Goal: Communication & Community: Ask a question

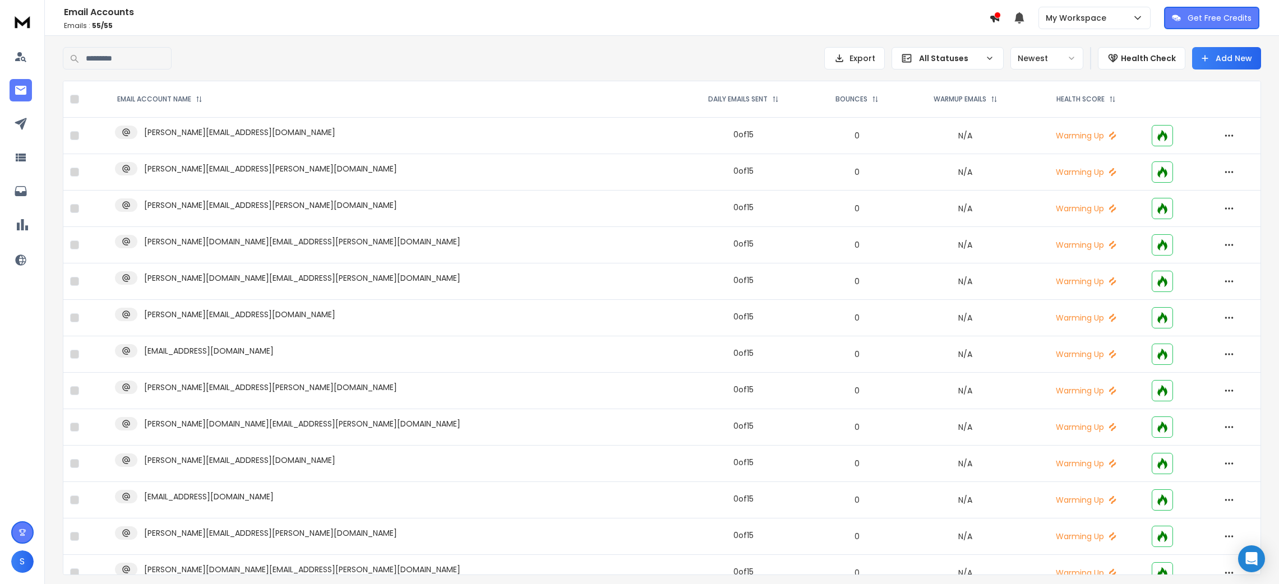
scroll to position [2, 0]
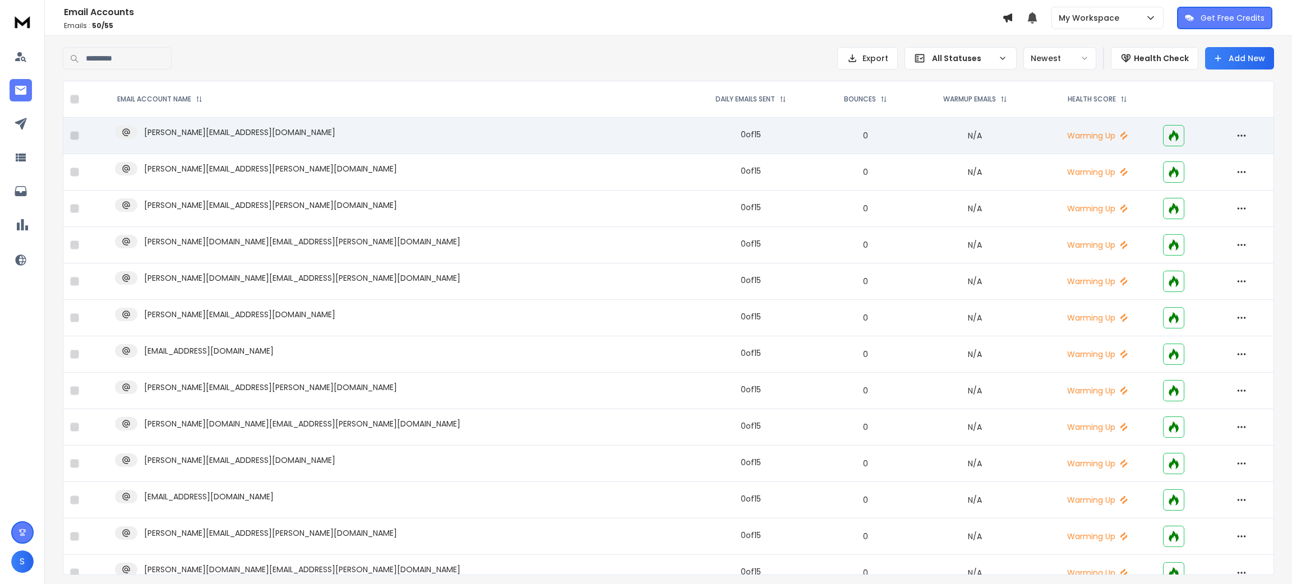
scroll to position [2, 0]
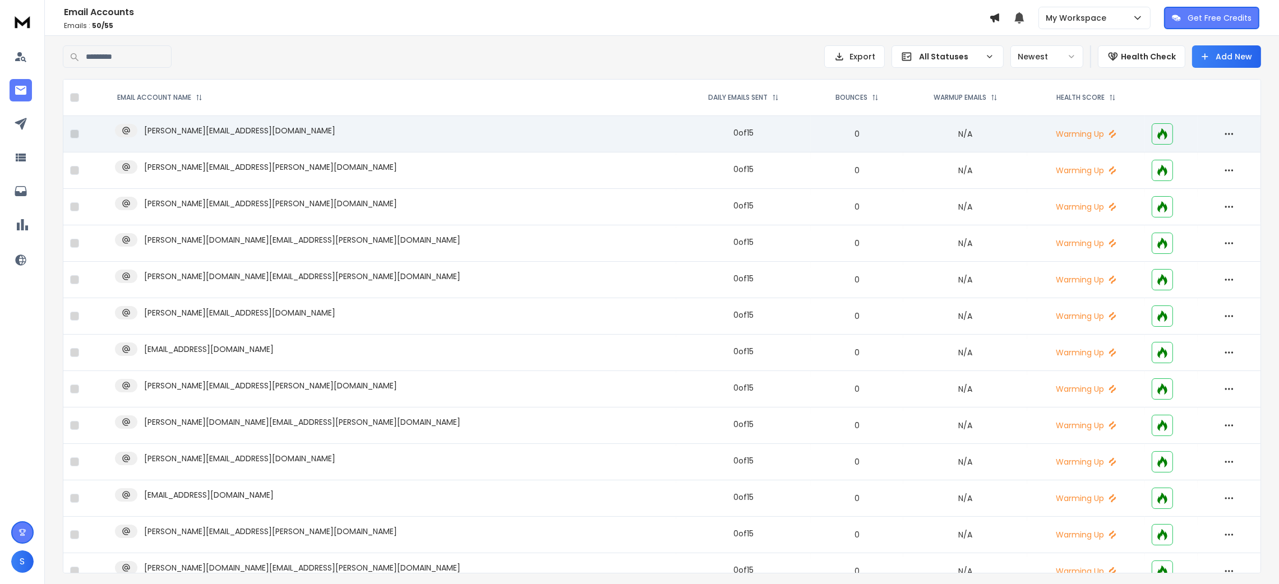
click at [201, 131] on p "[PERSON_NAME][EMAIL_ADDRESS][DOMAIN_NAME]" at bounding box center [239, 130] width 191 height 11
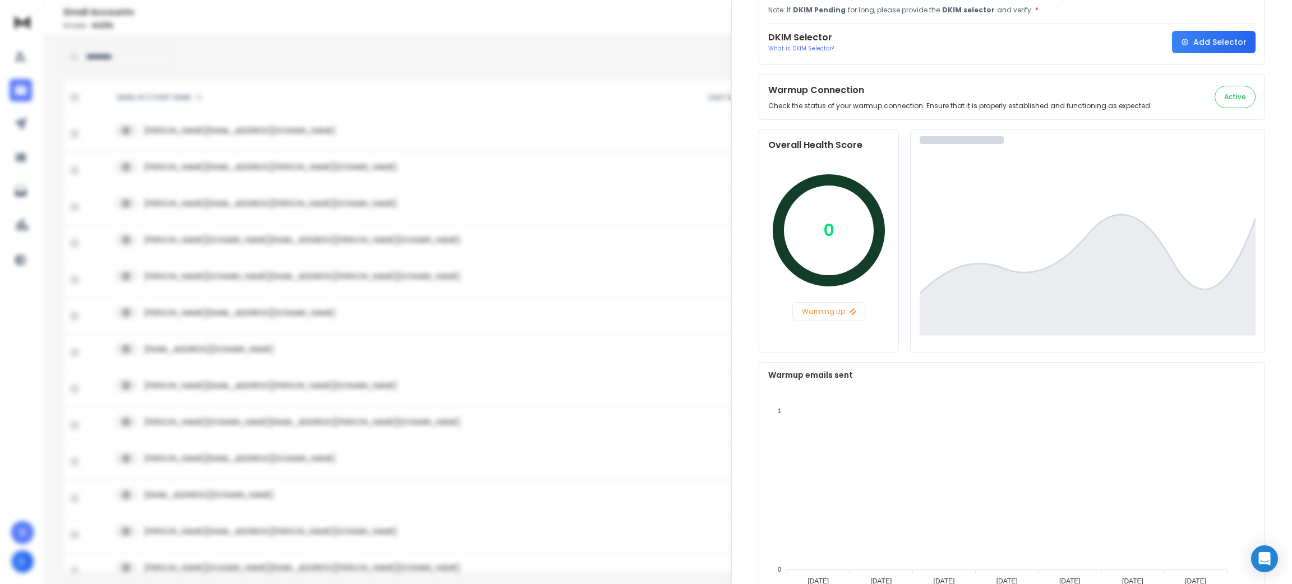
scroll to position [385, 0]
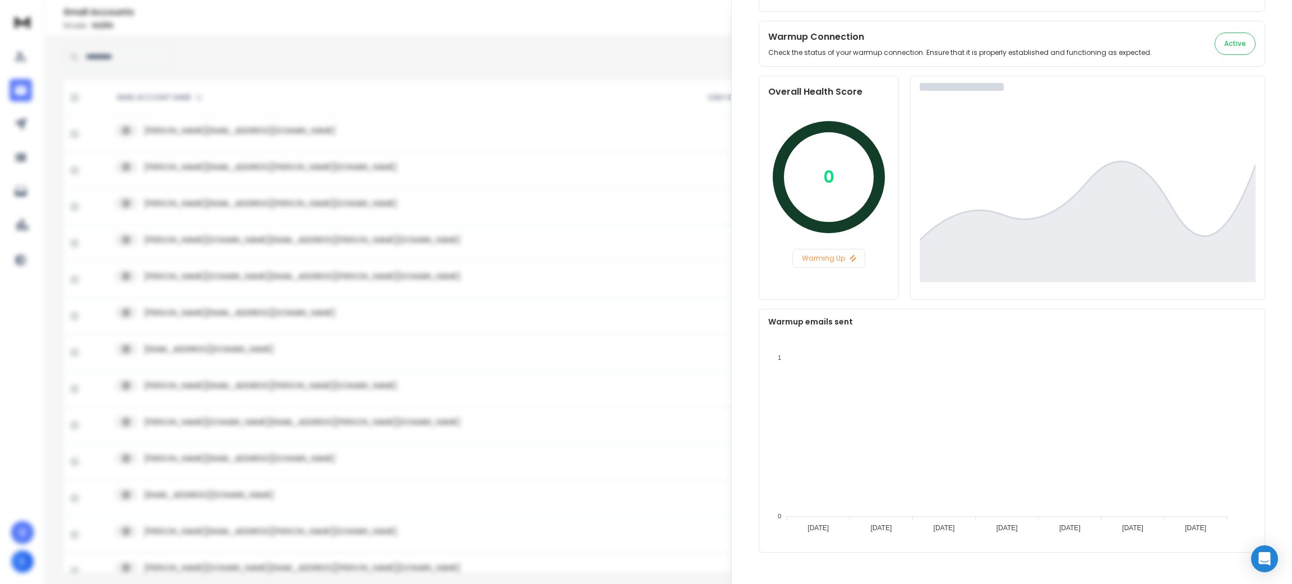
click at [427, 261] on div at bounding box center [646, 292] width 1292 height 584
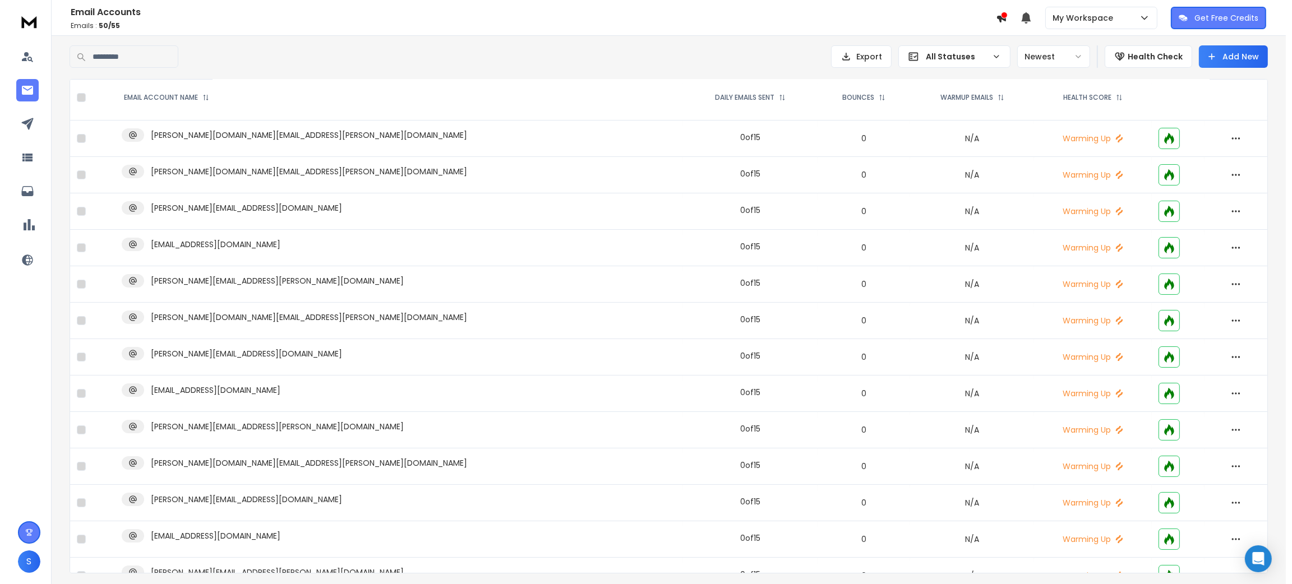
scroll to position [589, 0]
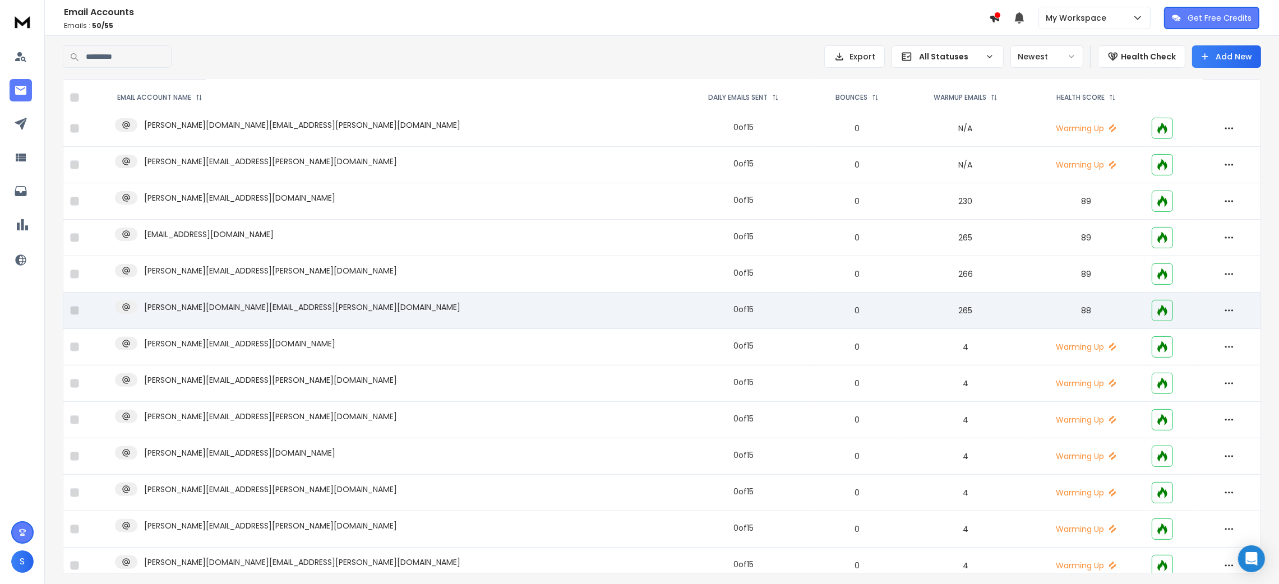
click at [231, 300] on td "[PERSON_NAME][DOMAIN_NAME][EMAIL_ADDRESS][PERSON_NAME][DOMAIN_NAME]" at bounding box center [392, 311] width 568 height 36
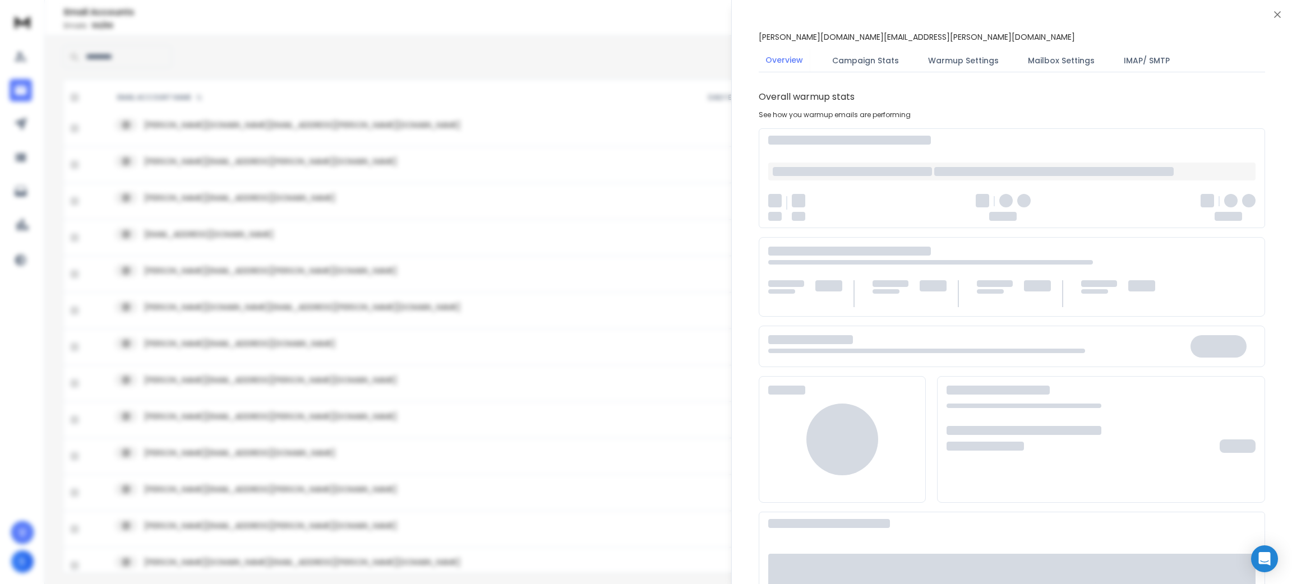
click at [228, 302] on div at bounding box center [646, 292] width 1292 height 584
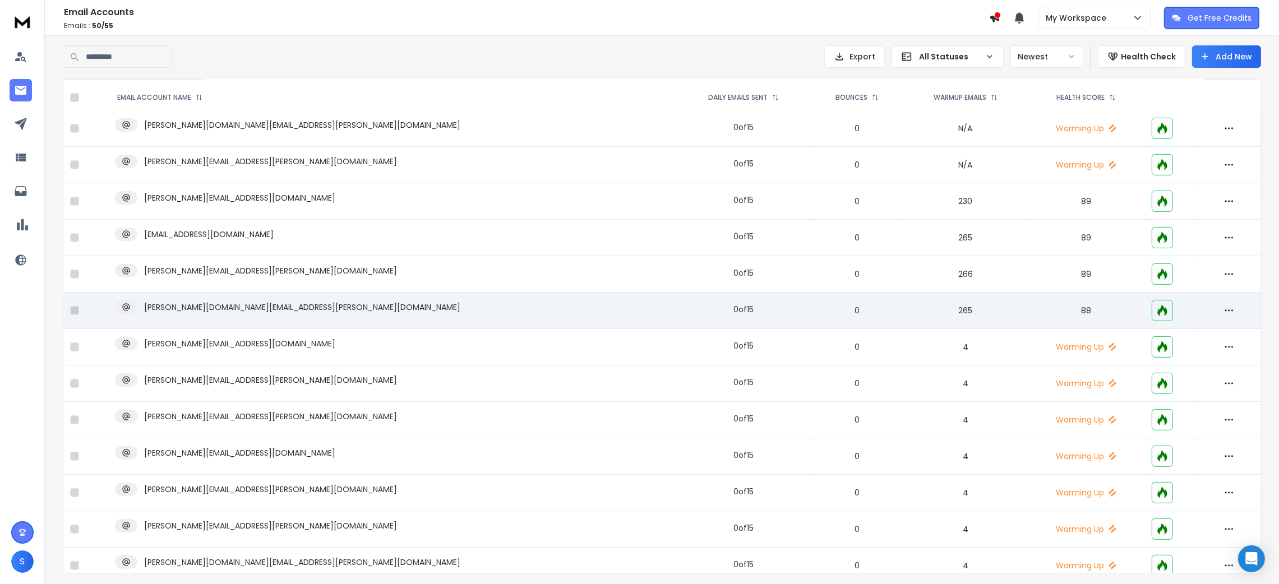
click at [232, 302] on div "[PERSON_NAME][DOMAIN_NAME][EMAIL_ADDRESS][PERSON_NAME][DOMAIN_NAME]" at bounding box center [288, 307] width 346 height 13
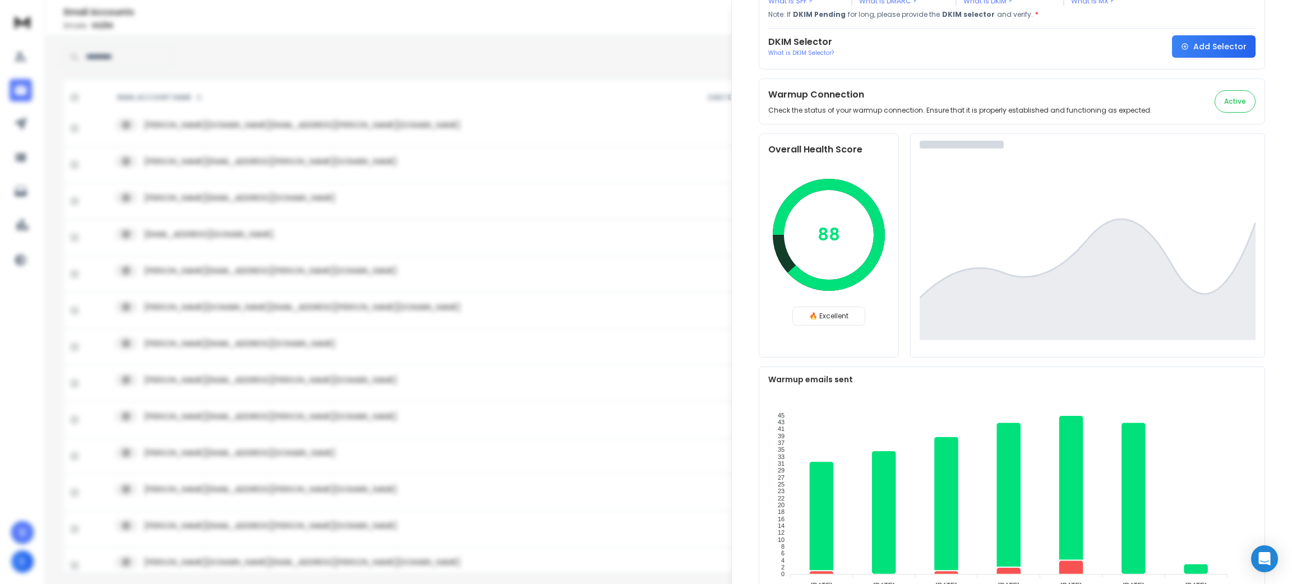
scroll to position [385, 0]
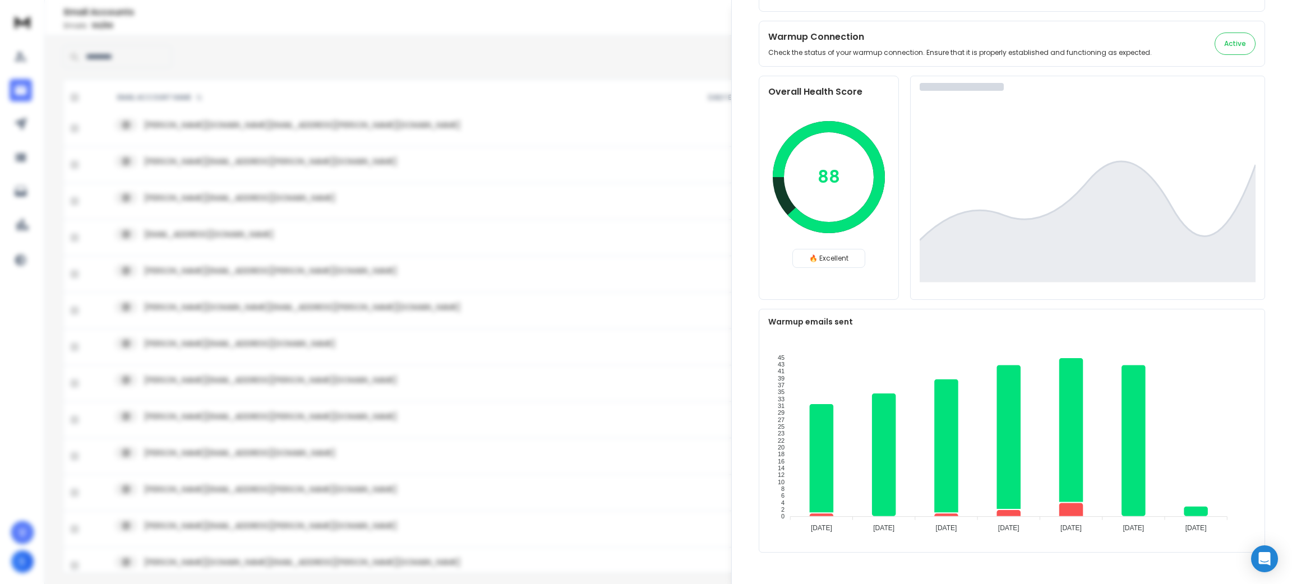
click at [363, 339] on div at bounding box center [646, 292] width 1292 height 584
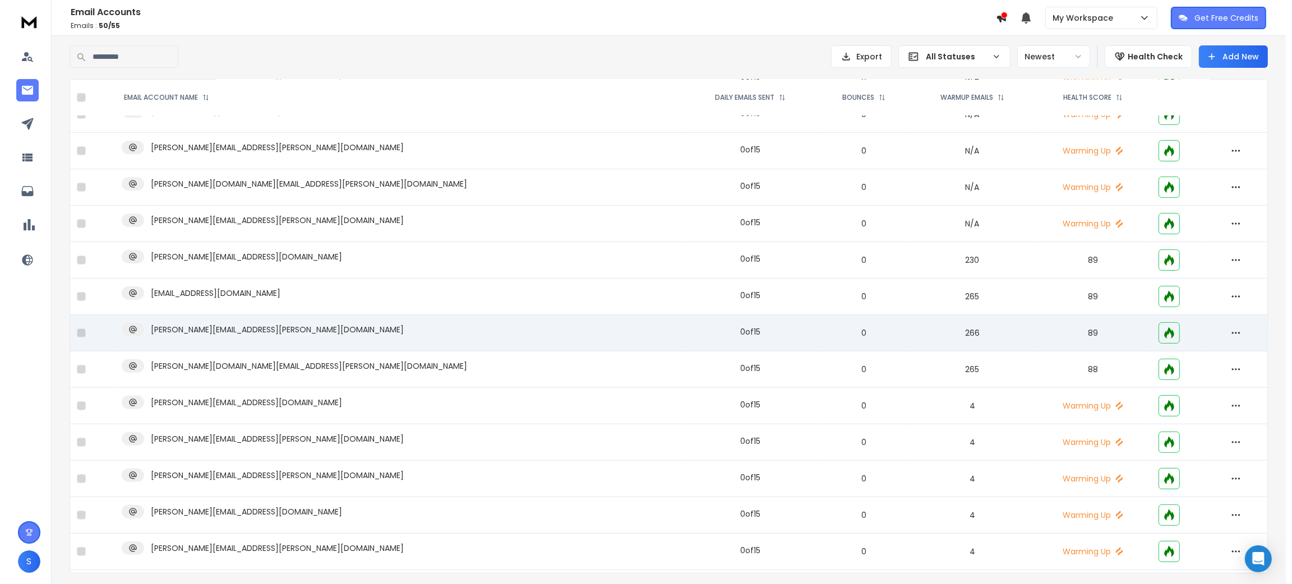
scroll to position [504, 0]
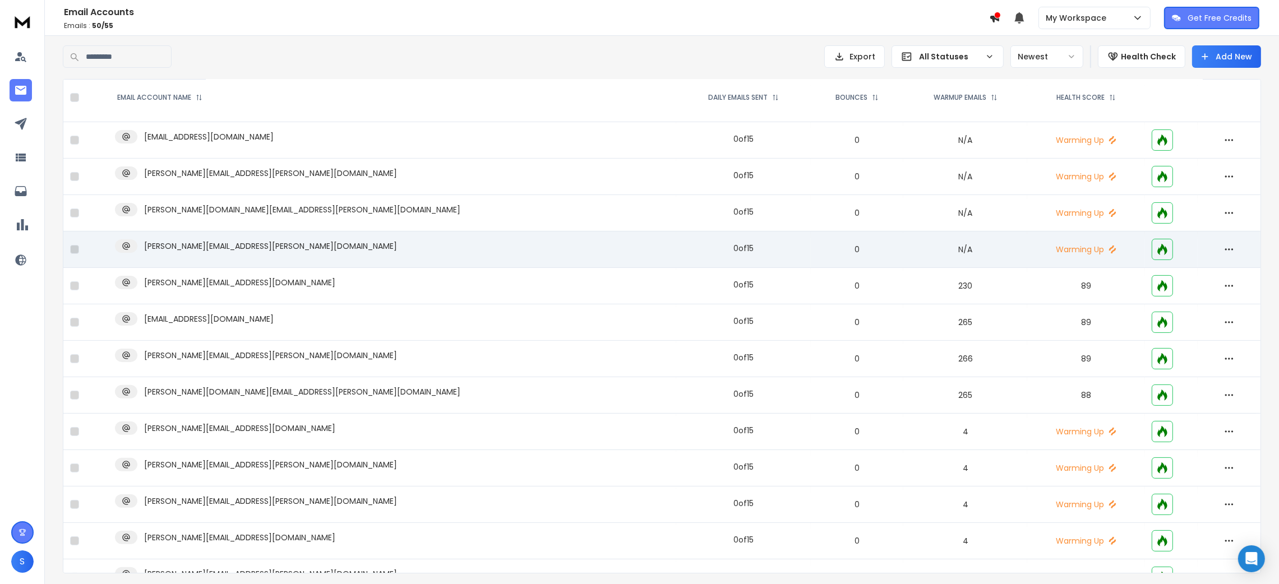
click at [270, 243] on div "[PERSON_NAME][EMAIL_ADDRESS][PERSON_NAME][DOMAIN_NAME]" at bounding box center [392, 246] width 555 height 13
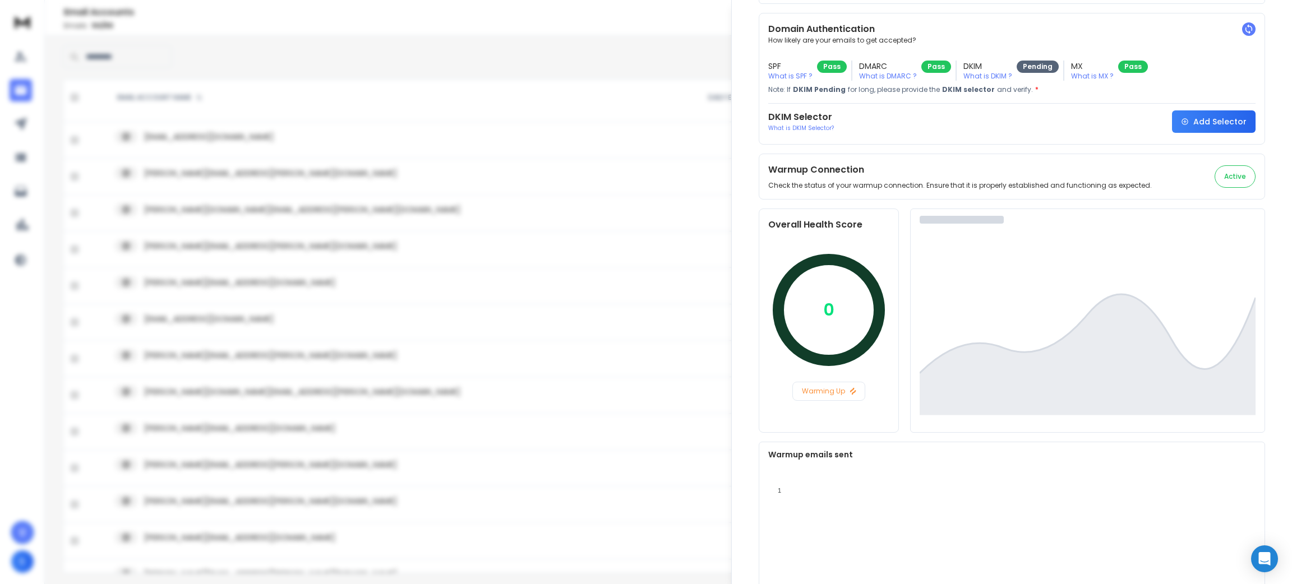
scroll to position [385, 0]
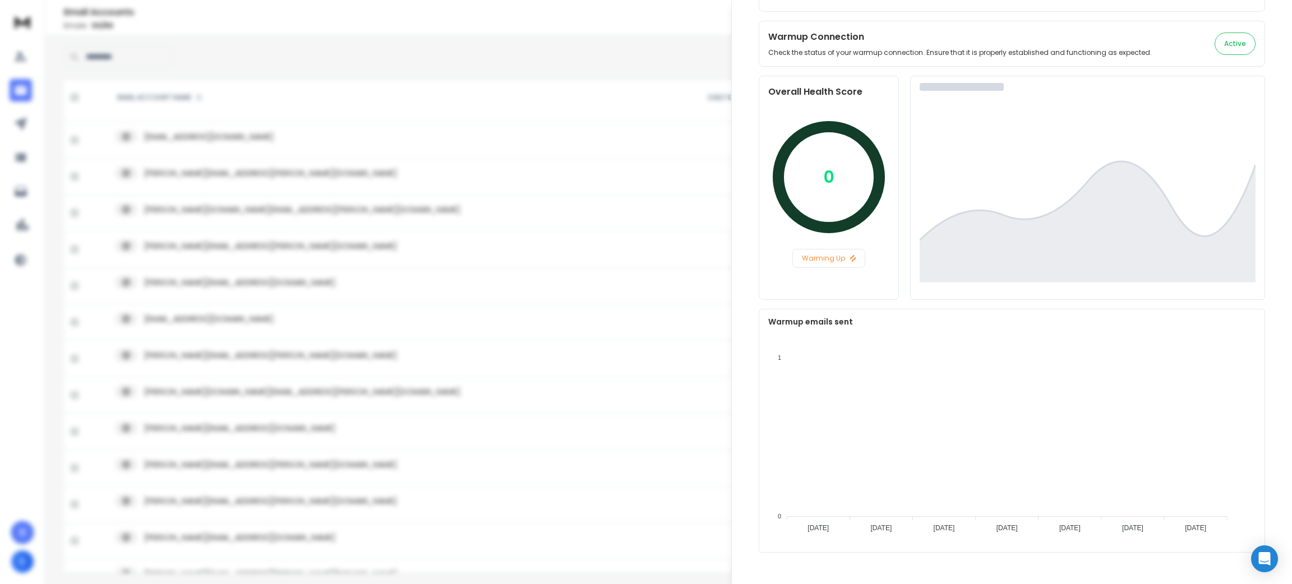
click at [1235, 45] on button "Active" at bounding box center [1235, 44] width 41 height 22
click at [462, 297] on div at bounding box center [646, 292] width 1292 height 584
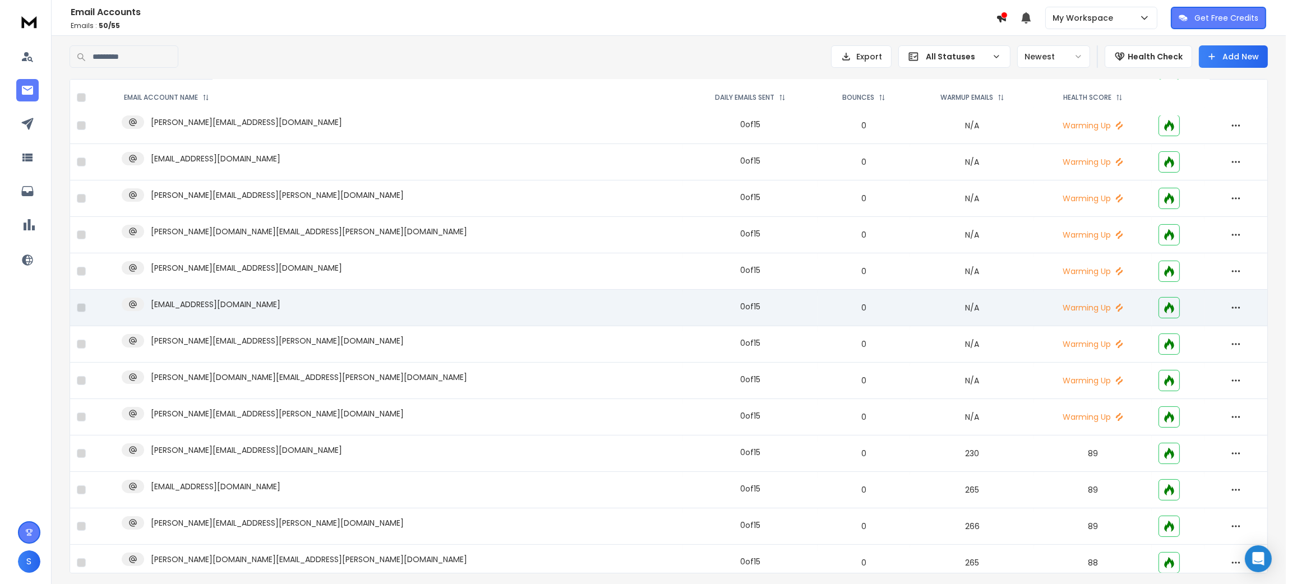
scroll to position [168, 0]
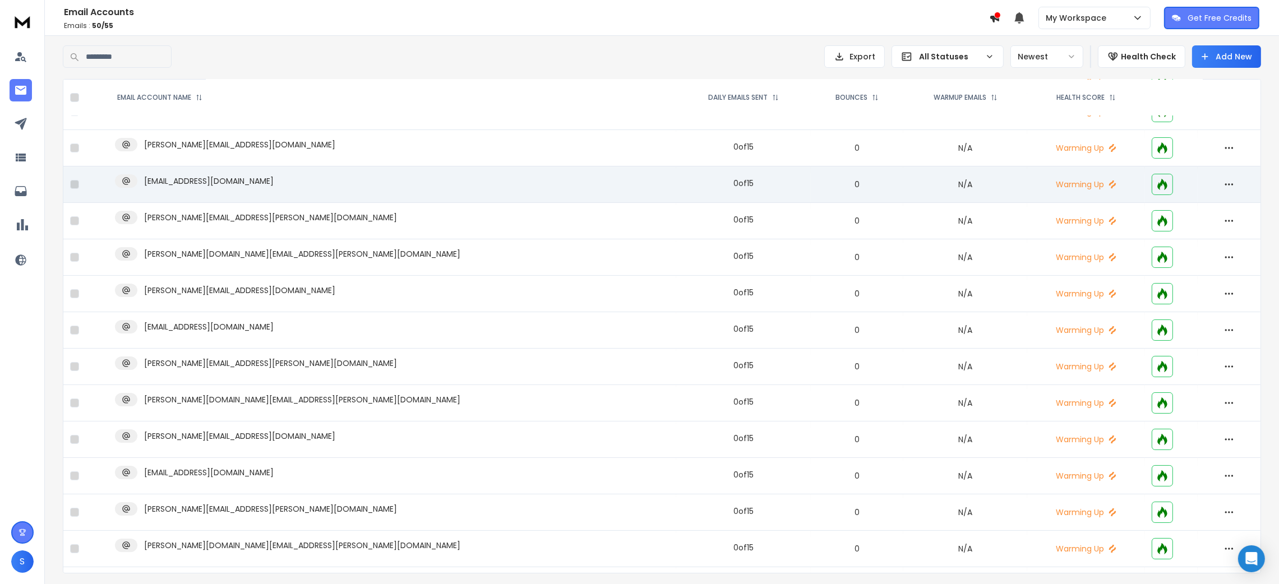
click at [238, 177] on p "[EMAIL_ADDRESS][DOMAIN_NAME]" at bounding box center [209, 181] width 130 height 11
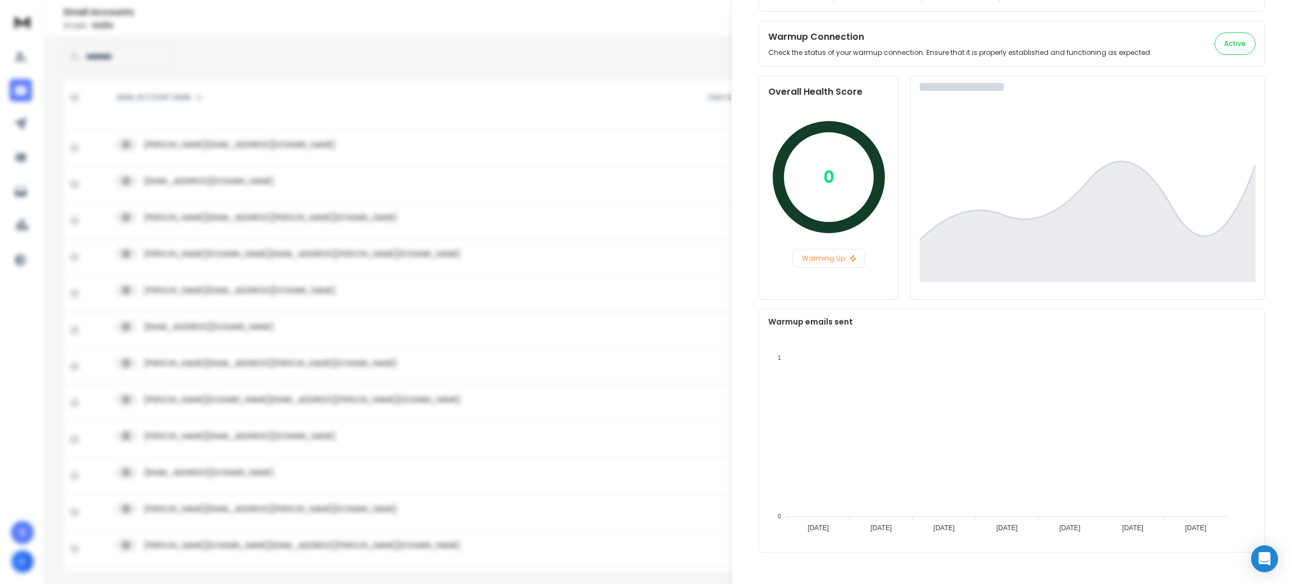
click at [402, 278] on div at bounding box center [646, 292] width 1292 height 584
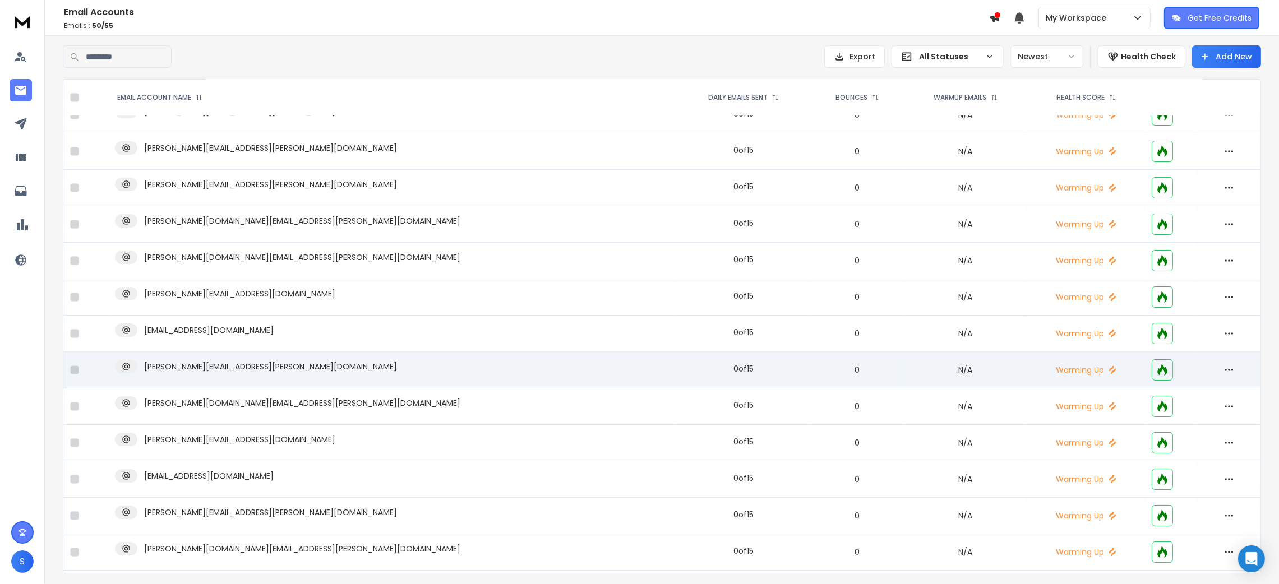
scroll to position [0, 0]
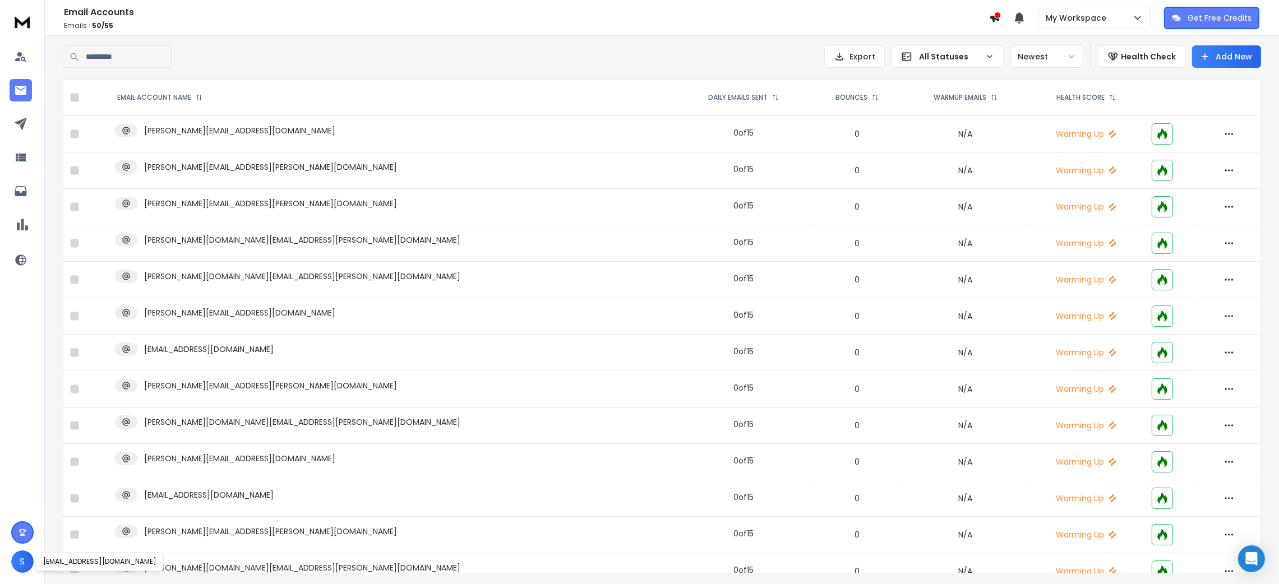
click at [29, 565] on span "S" at bounding box center [22, 562] width 22 height 22
click at [68, 542] on p "Settings" at bounding box center [70, 543] width 32 height 11
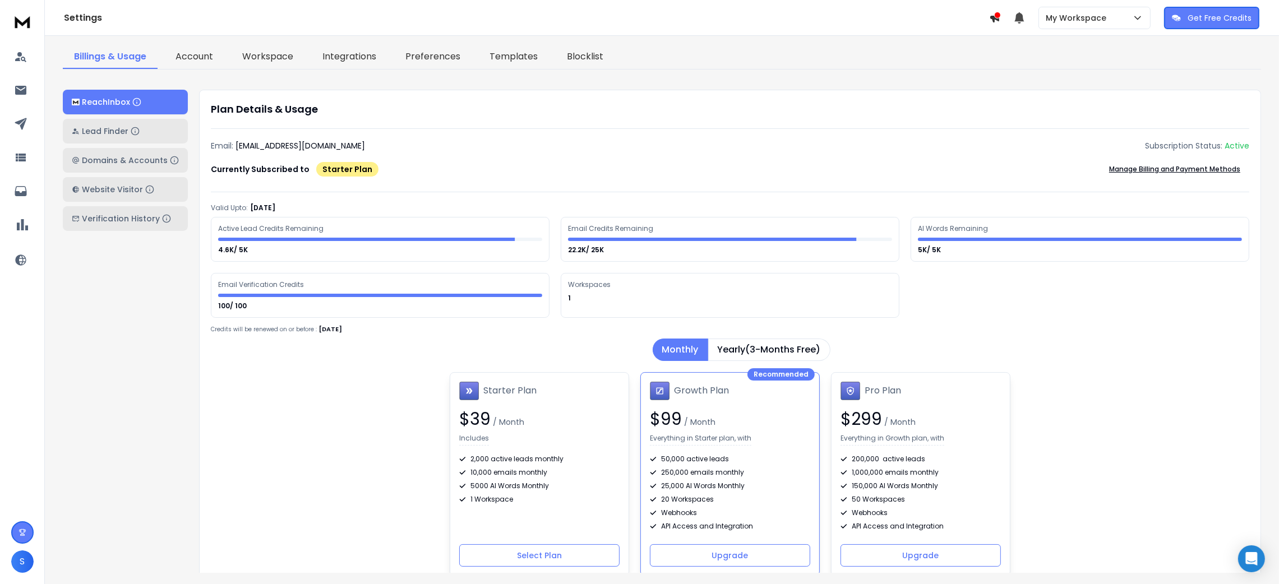
click at [1164, 168] on p "Manage Billing and Payment Methods" at bounding box center [1174, 169] width 131 height 9
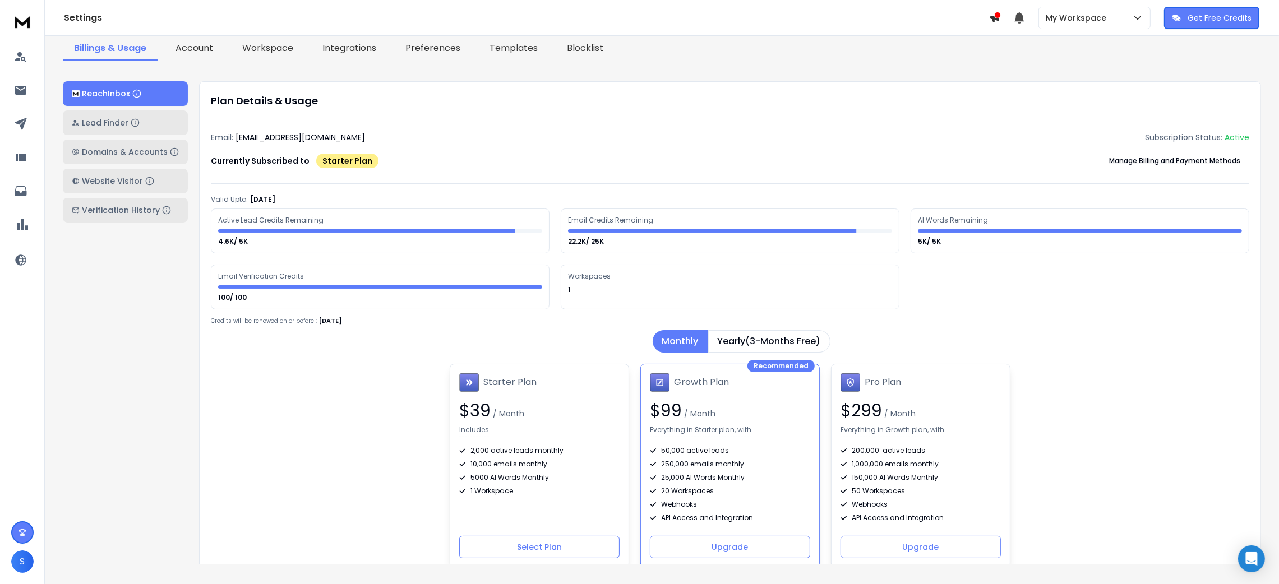
click at [124, 129] on button "Lead Finder" at bounding box center [125, 122] width 125 height 25
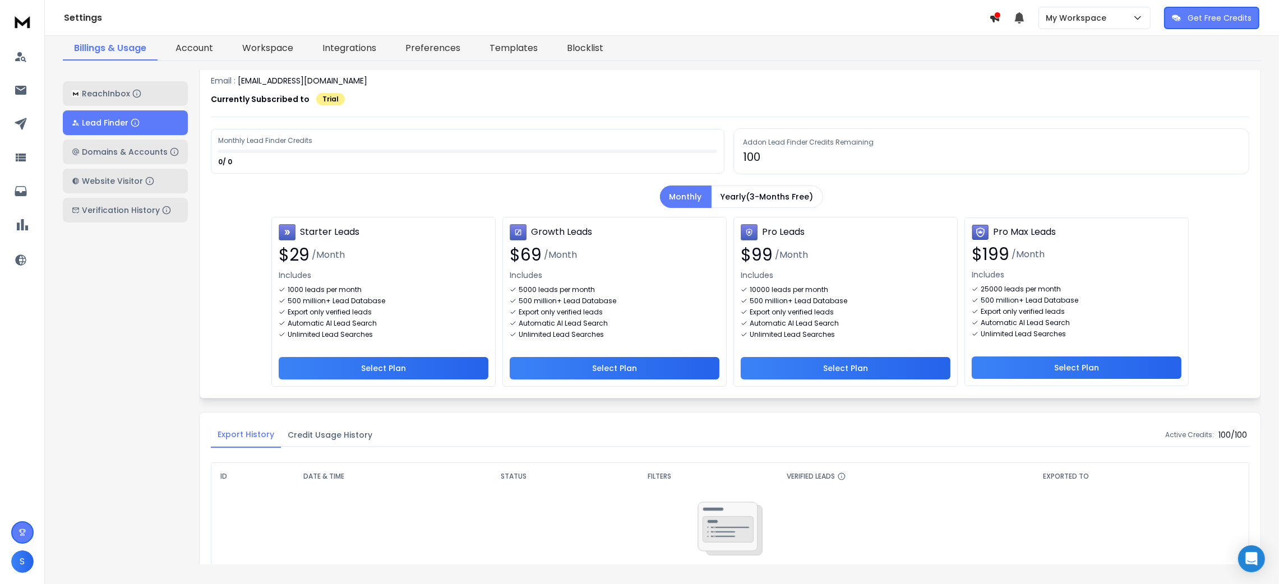
scroll to position [99, 0]
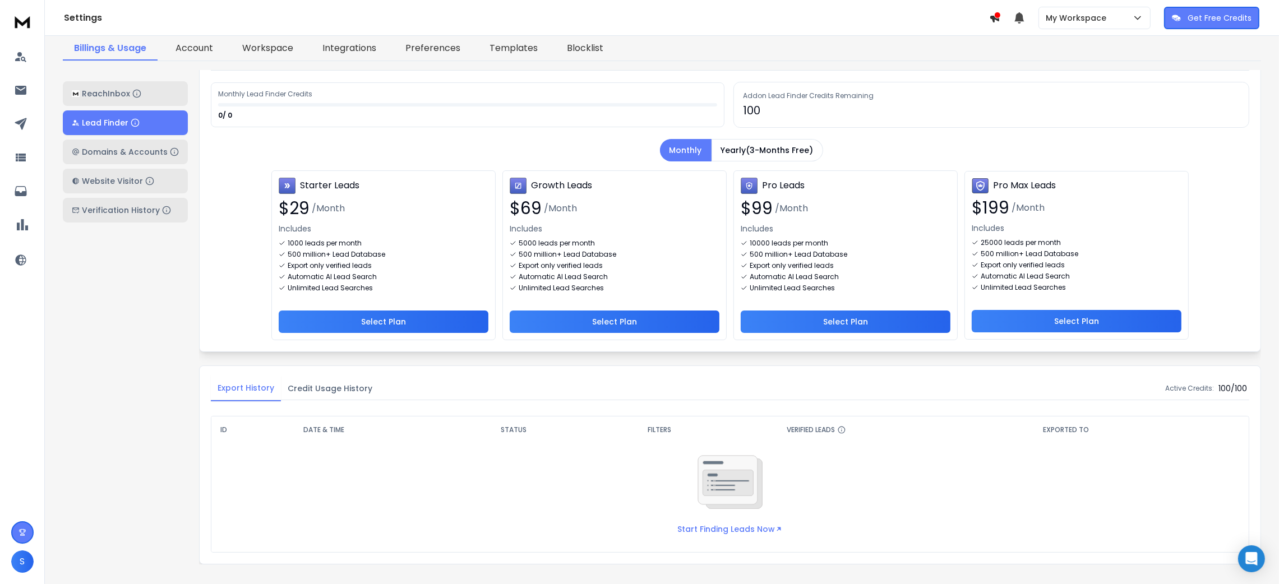
click at [146, 154] on button "Domains & Accounts" at bounding box center [125, 152] width 125 height 25
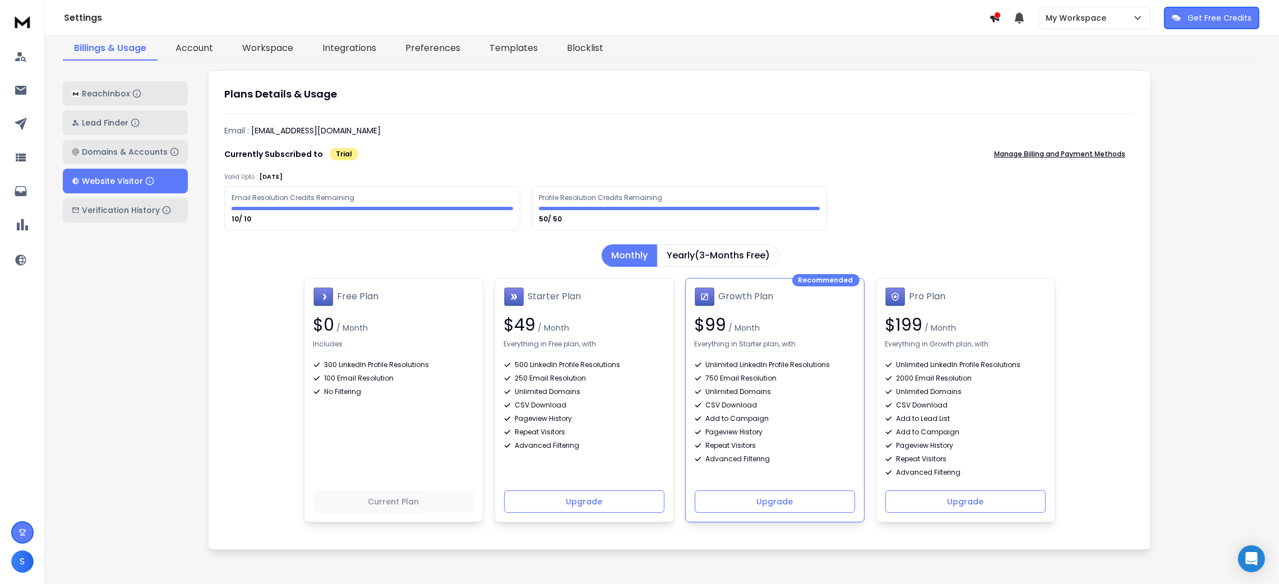
click at [150, 173] on button "Website Visitor" at bounding box center [125, 181] width 125 height 25
click at [130, 206] on button "Verification History" at bounding box center [125, 210] width 125 height 25
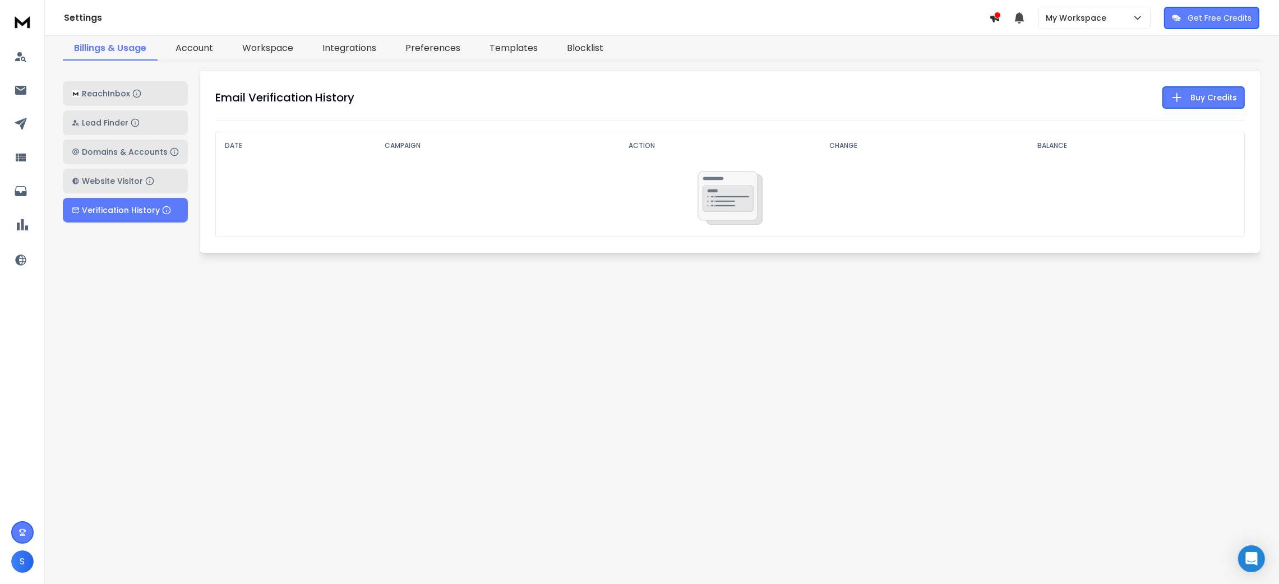
click at [199, 59] on link "Account" at bounding box center [194, 49] width 60 height 24
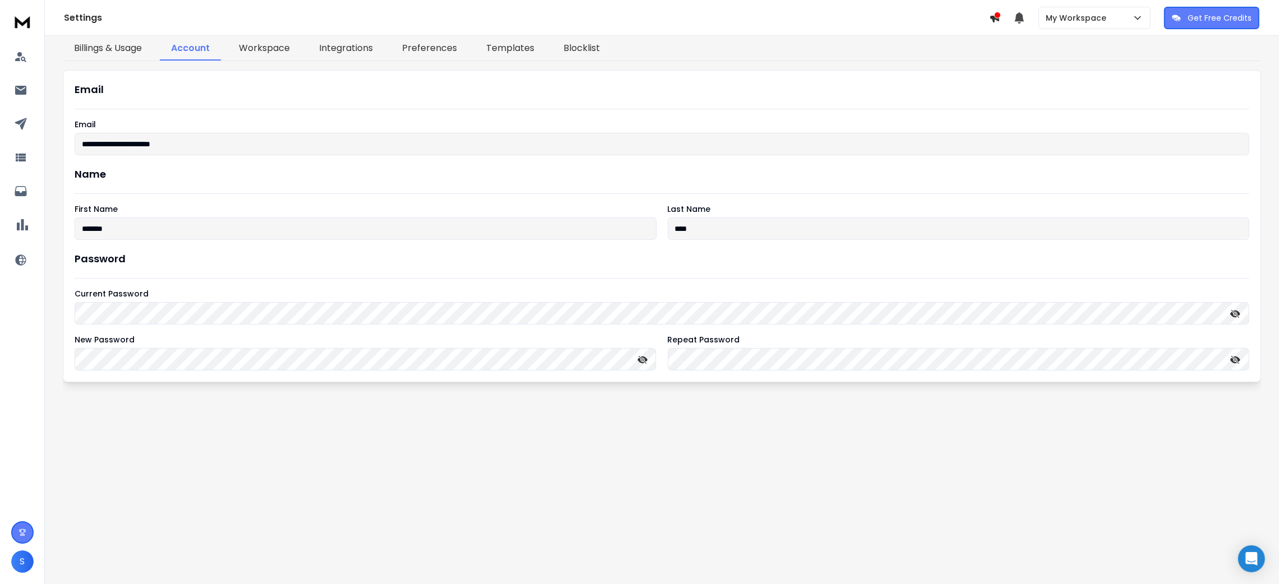
click at [237, 45] on link "Workspace" at bounding box center [264, 49] width 73 height 24
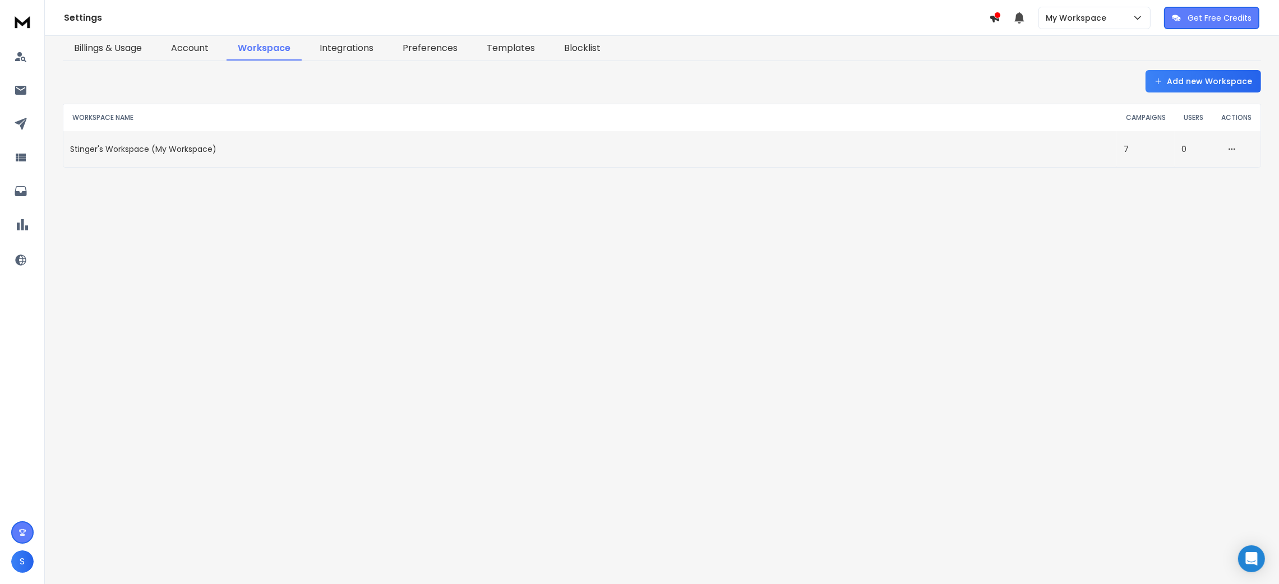
click at [348, 38] on link "Integrations" at bounding box center [347, 49] width 76 height 24
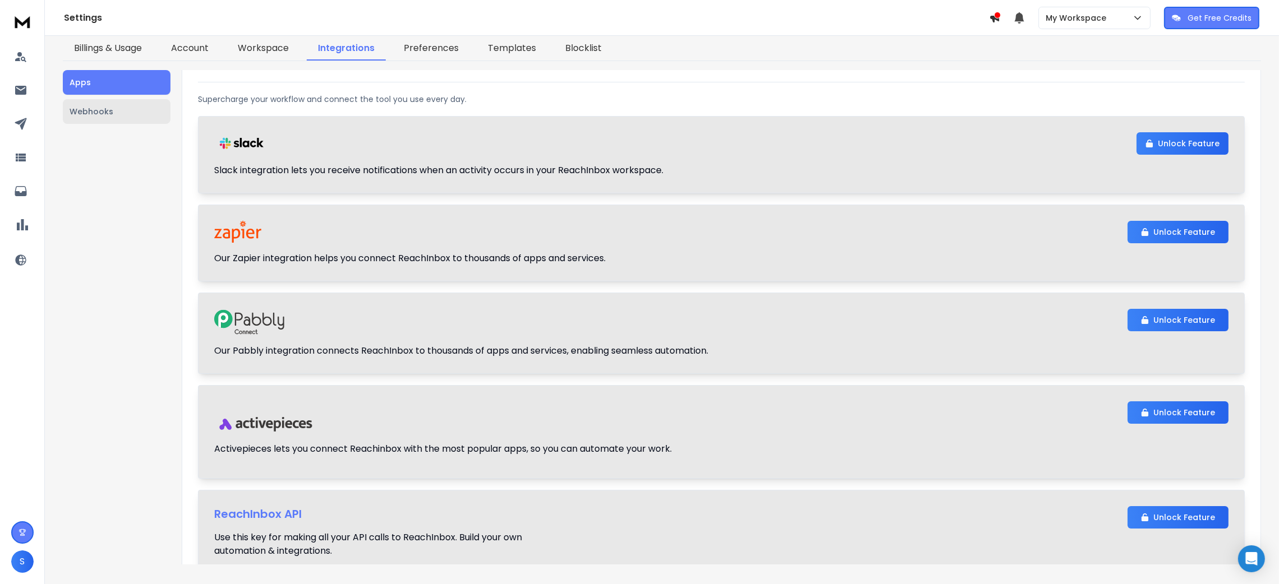
scroll to position [58, 0]
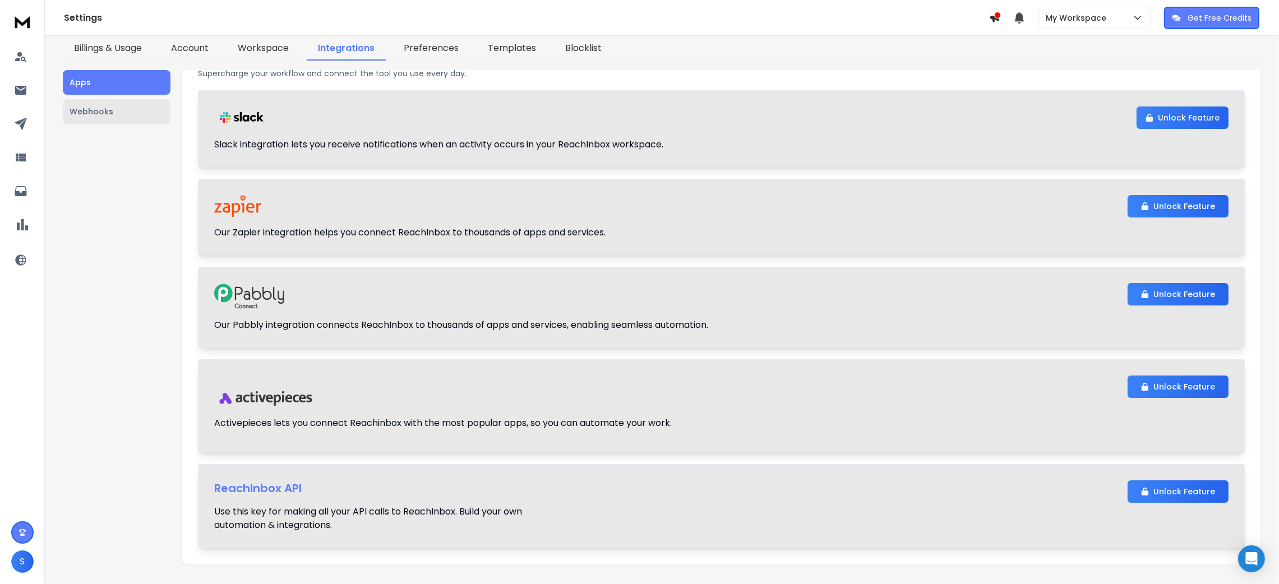
click at [422, 37] on link "Preferences" at bounding box center [431, 49] width 77 height 24
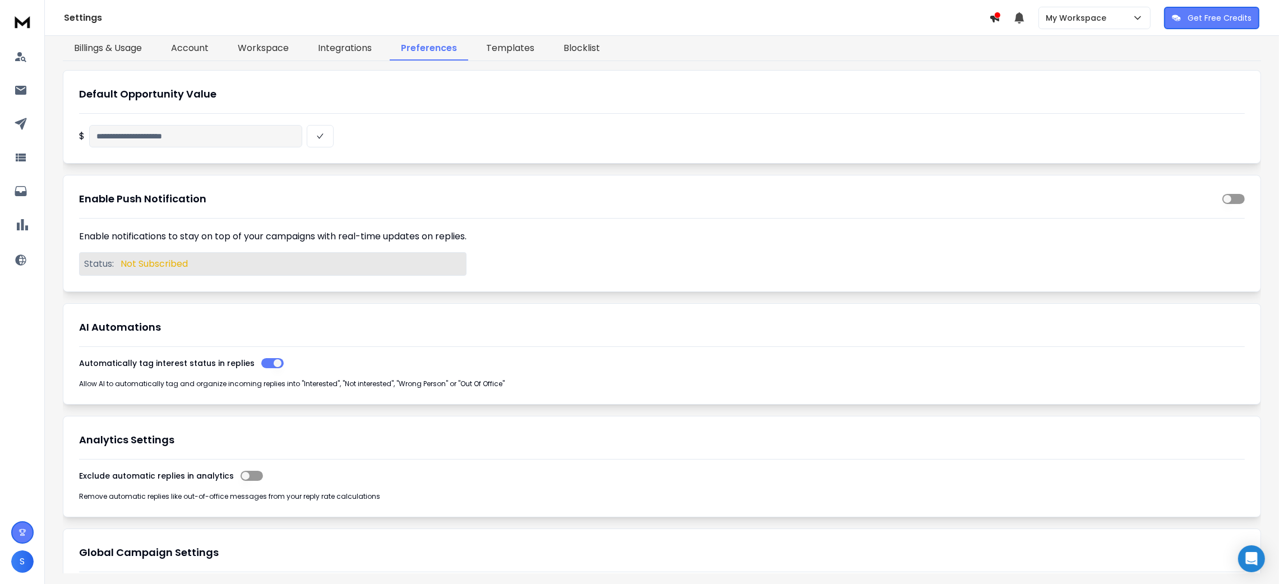
click at [499, 49] on link "Templates" at bounding box center [510, 49] width 71 height 24
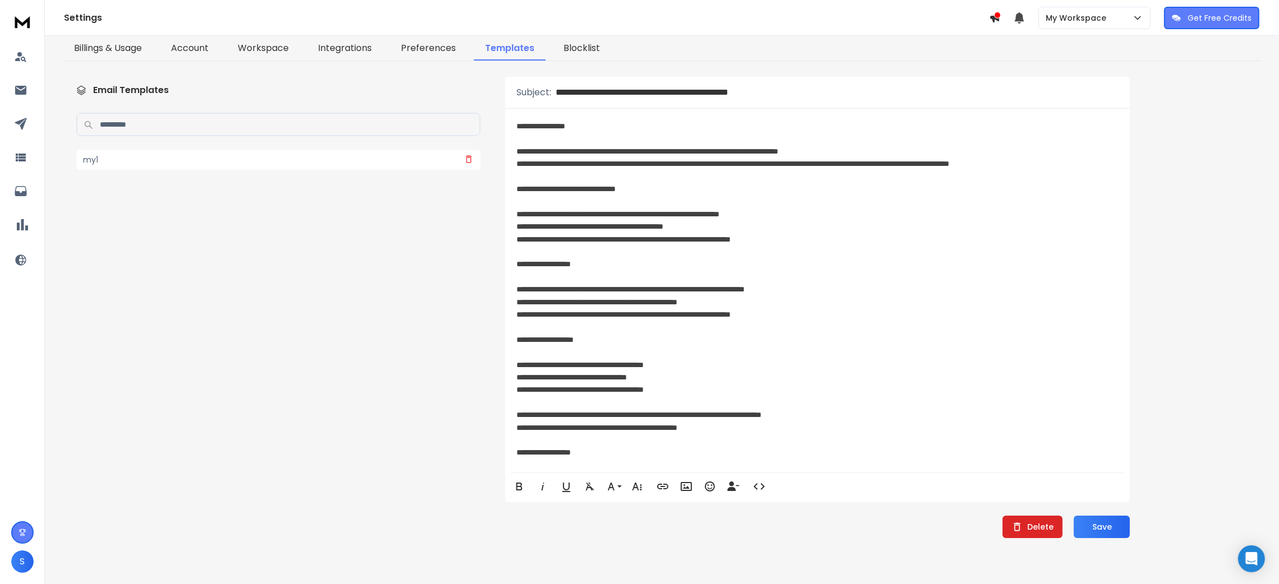
click at [583, 49] on link "Blocklist" at bounding box center [581, 49] width 59 height 24
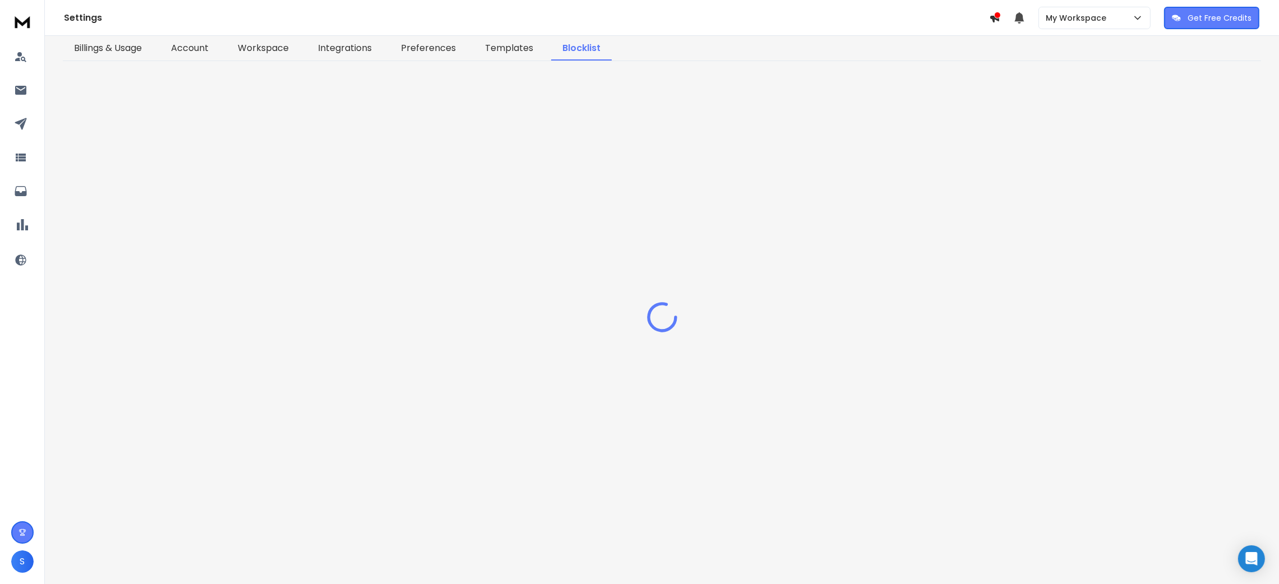
click at [528, 37] on link "Templates" at bounding box center [509, 49] width 71 height 24
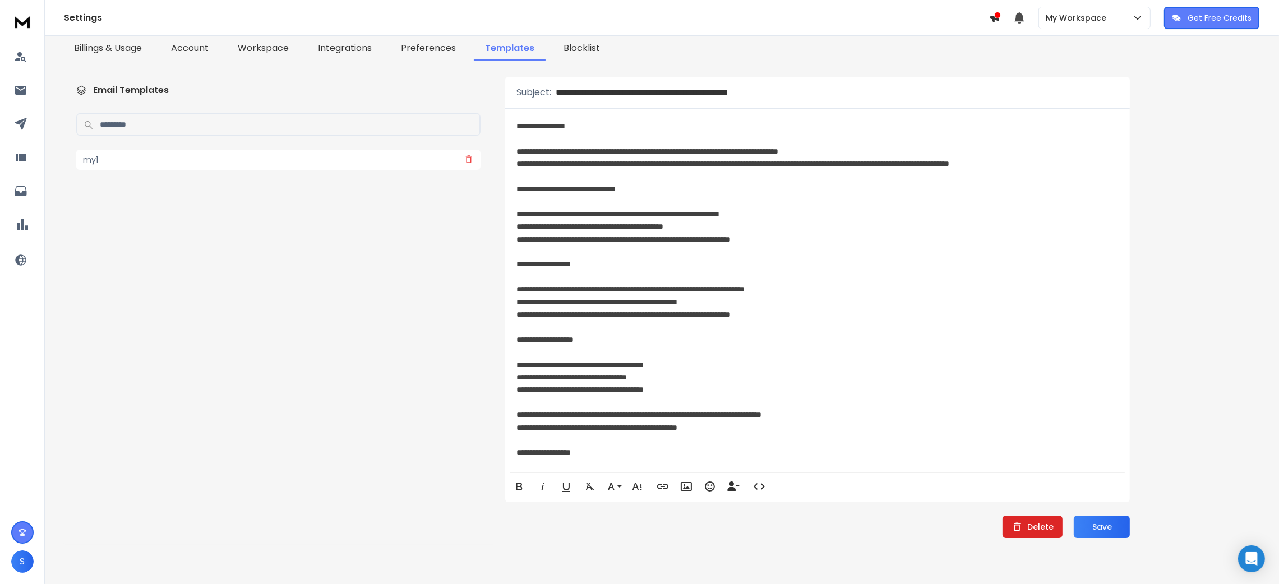
drag, startPoint x: 1265, startPoint y: 553, endPoint x: 1189, endPoint y: 430, distance: 144.3
click at [1192, 434] on body "**********" at bounding box center [639, 282] width 1279 height 584
click at [1255, 556] on icon "Open Intercom Messenger" at bounding box center [1251, 559] width 13 height 15
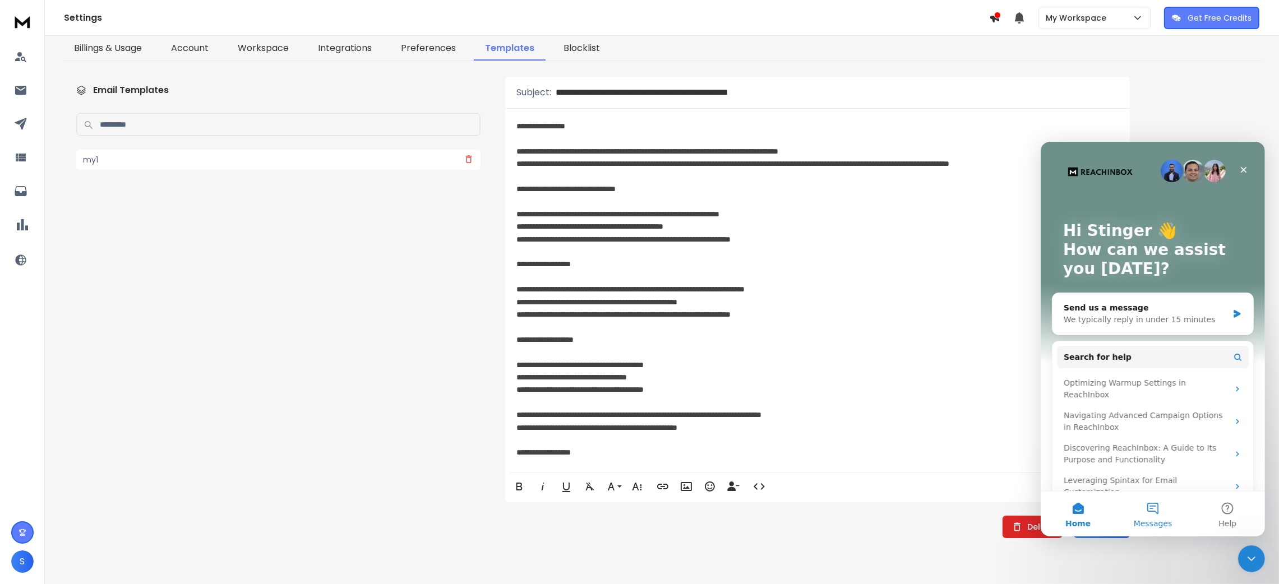
click at [1155, 501] on button "Messages" at bounding box center [1152, 513] width 75 height 45
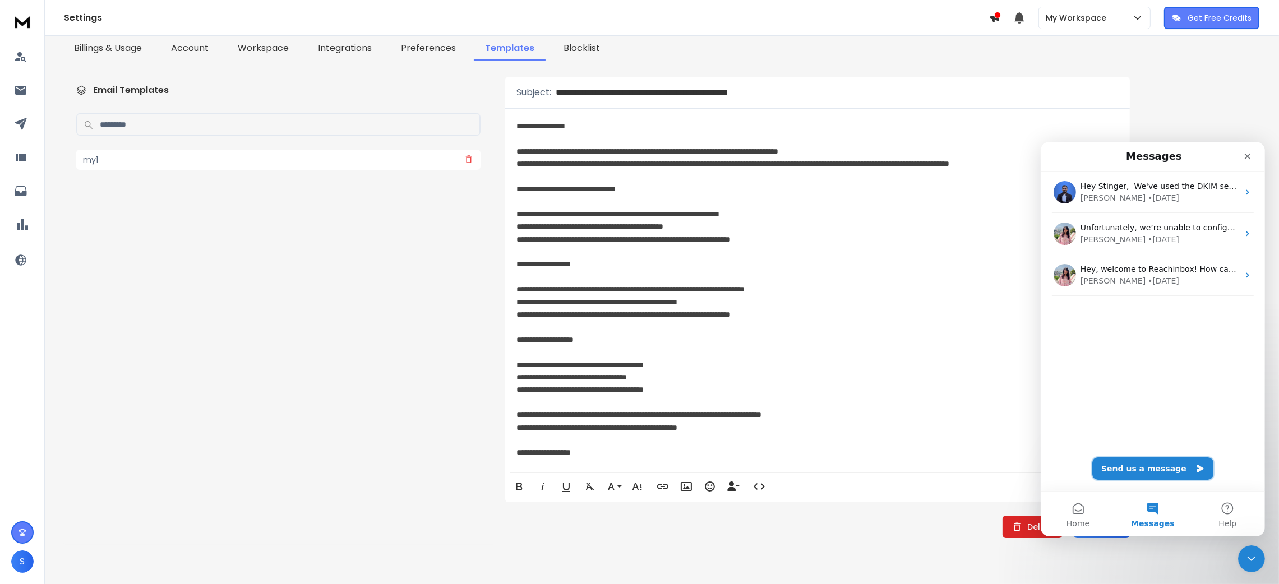
click at [1141, 462] on button "Send us a message" at bounding box center [1152, 468] width 121 height 22
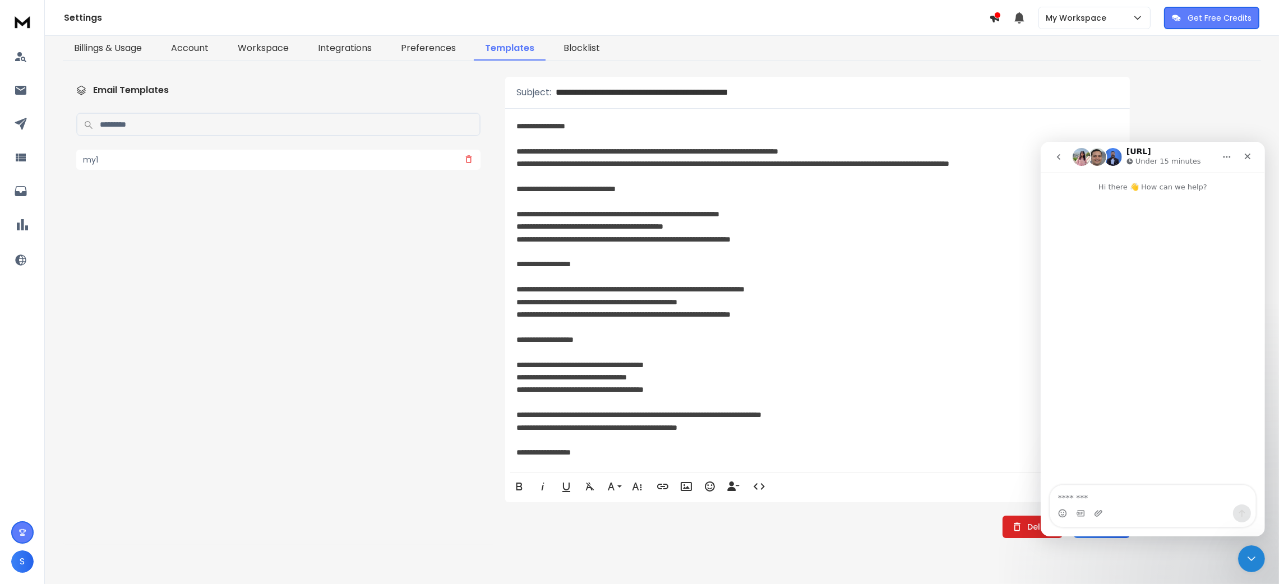
click at [1079, 499] on textarea "Message…" at bounding box center [1152, 494] width 205 height 19
type textarea "*****"
type textarea "**********"
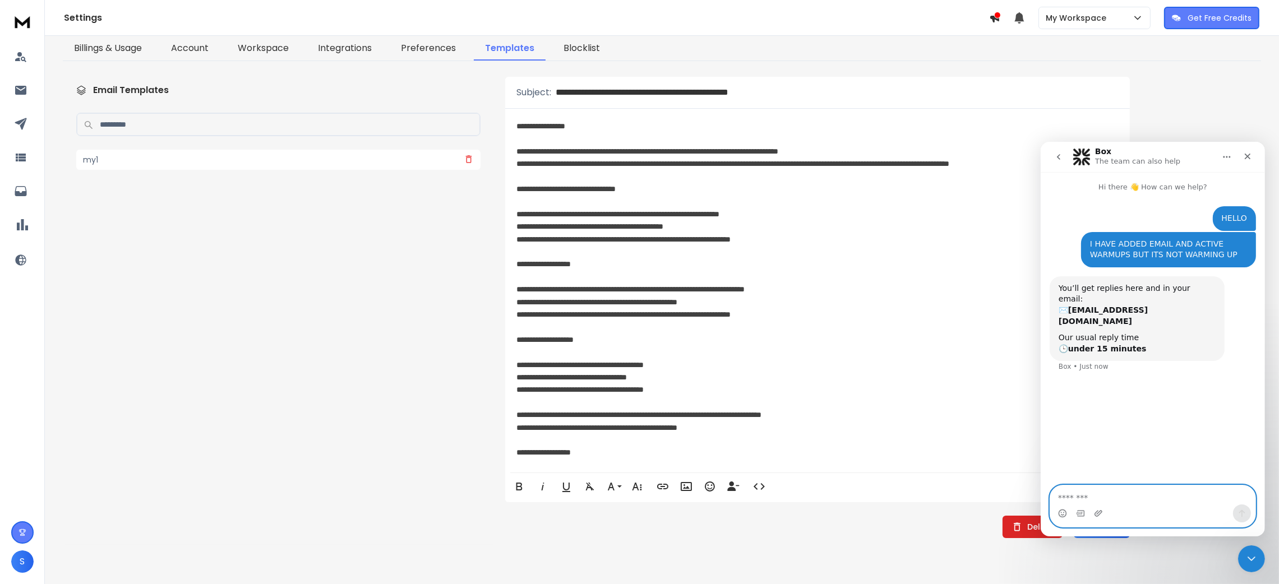
click at [1109, 492] on textarea "Message…" at bounding box center [1152, 494] width 205 height 19
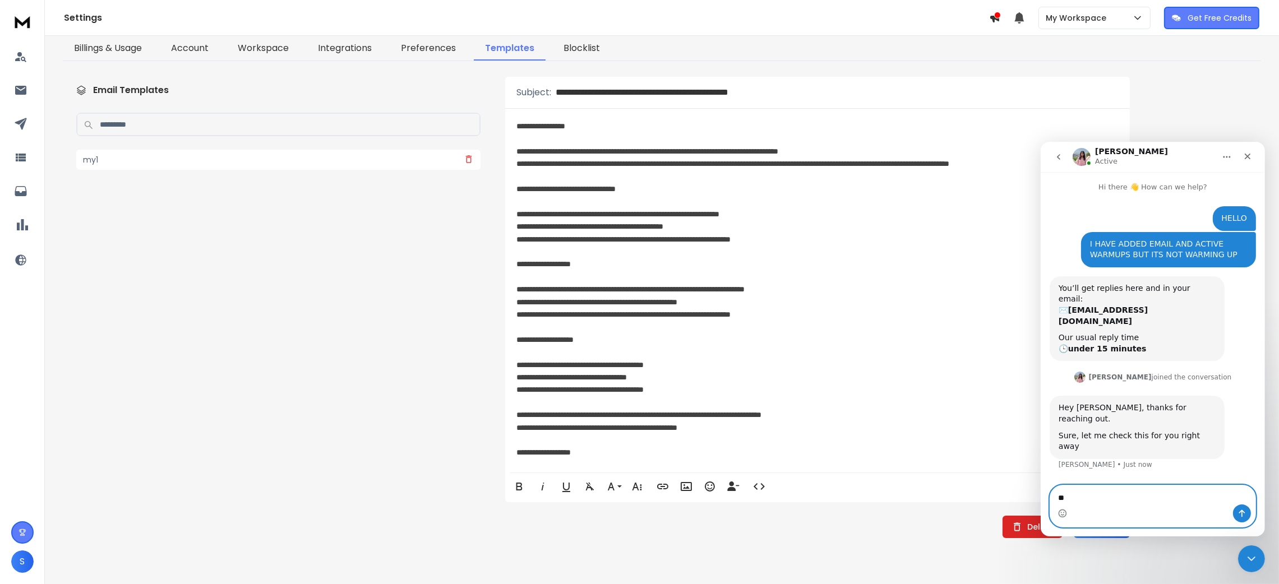
type textarea "***"
